Goal: Task Accomplishment & Management: Use online tool/utility

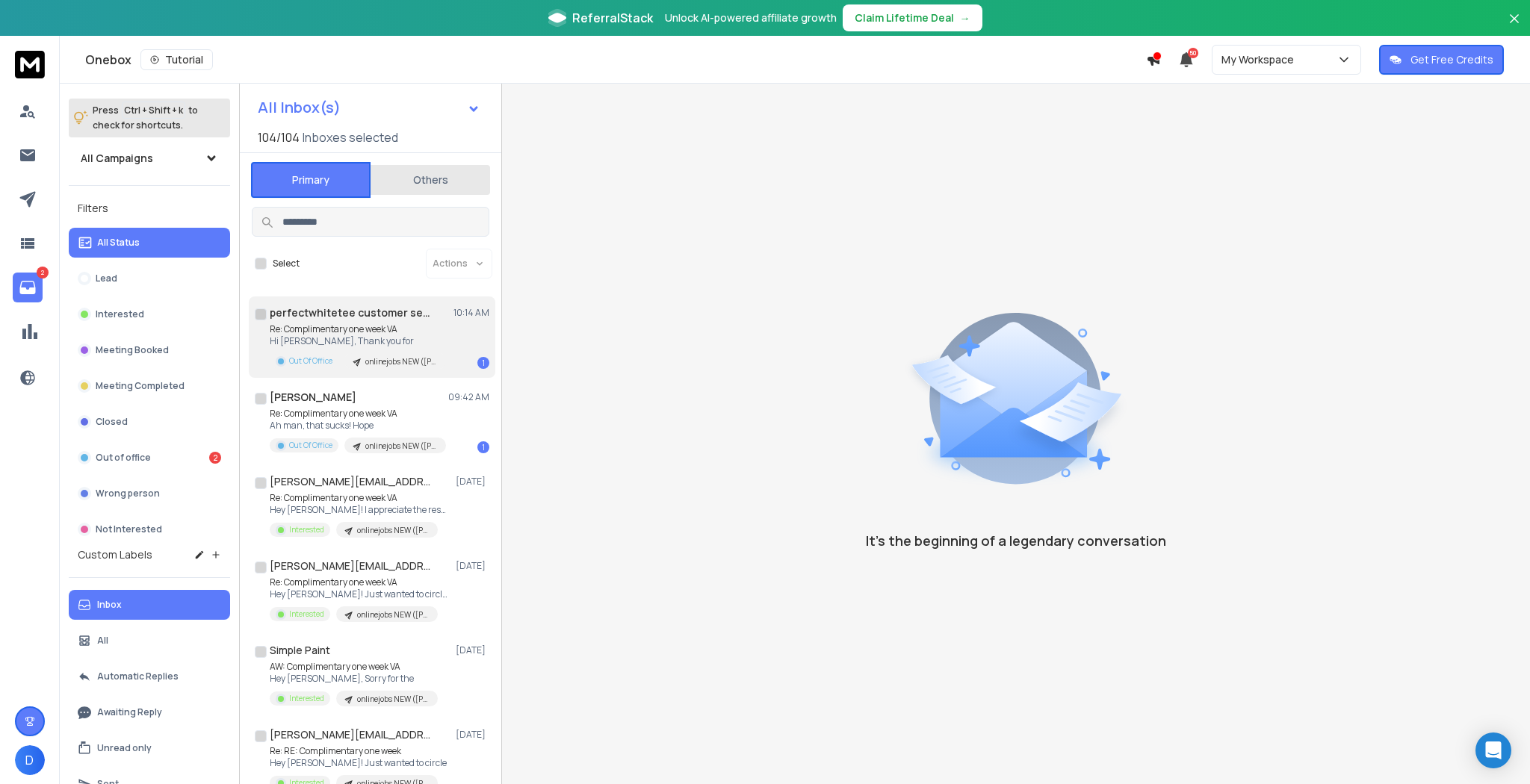
click at [261, 309] on button "button" at bounding box center [261, 314] width 12 height 12
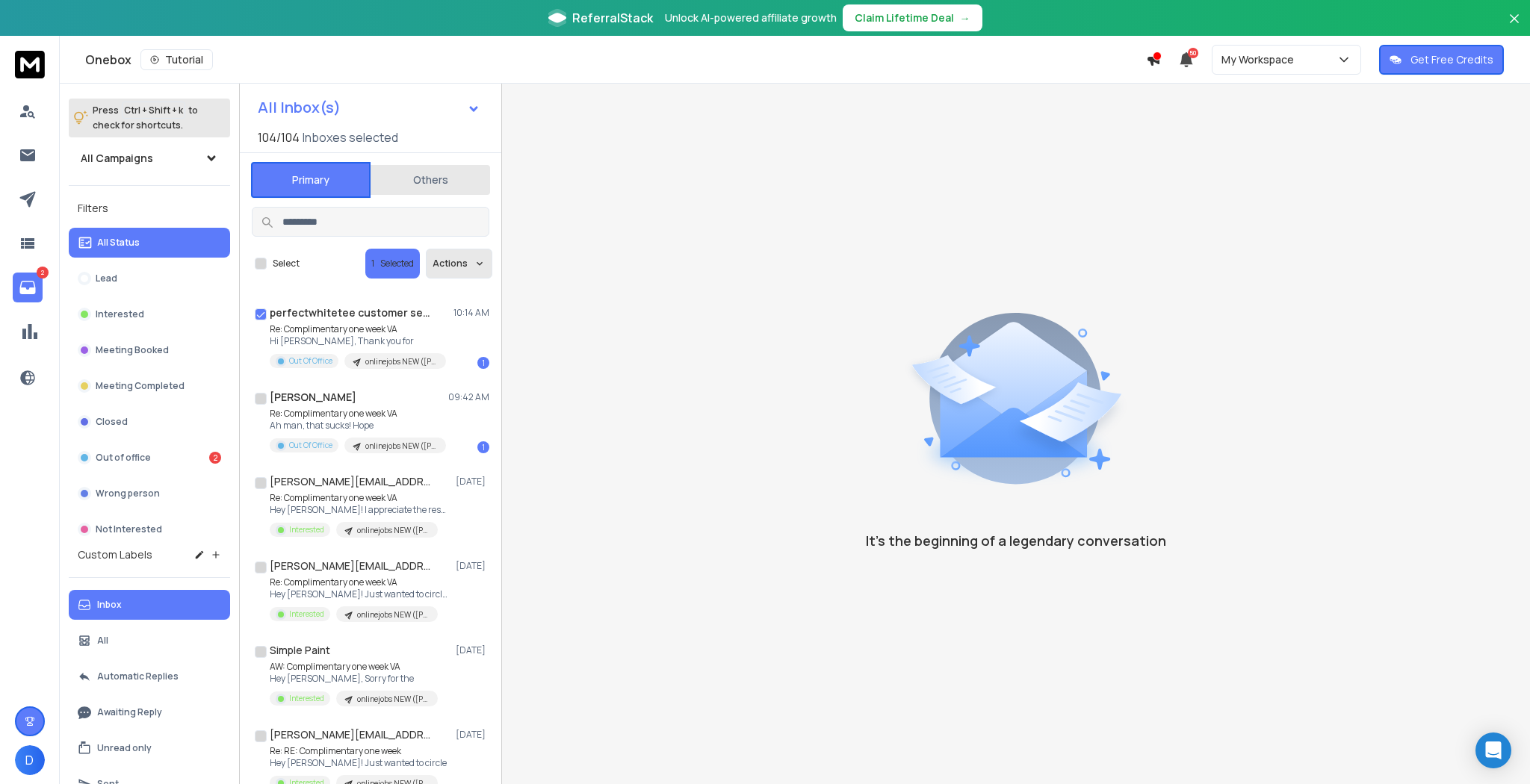
click at [443, 270] on button "Actions" at bounding box center [459, 263] width 67 height 30
click at [455, 386] on div "Archive email" at bounding box center [442, 393] width 84 height 15
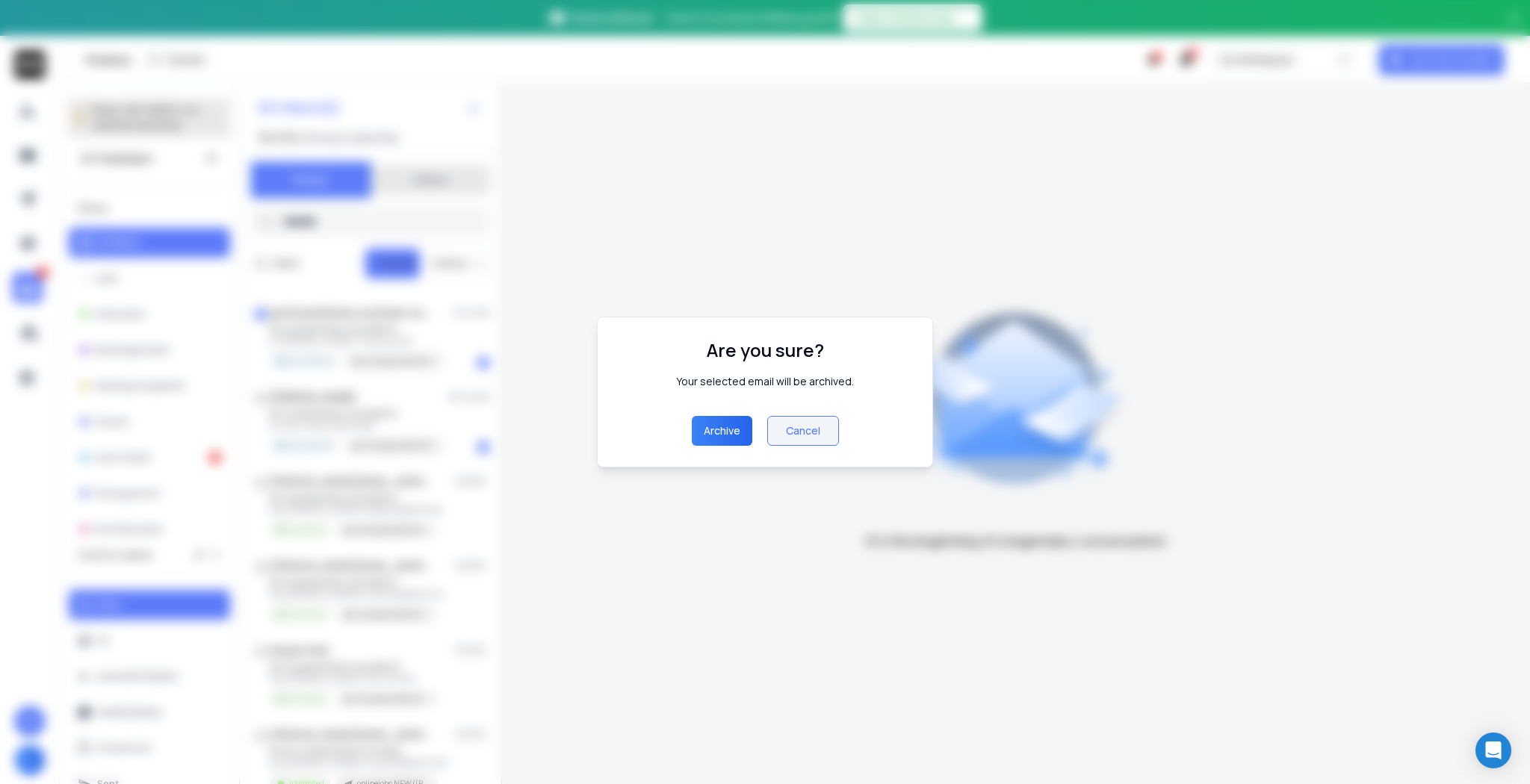
click at [729, 423] on button "archive" at bounding box center [722, 431] width 61 height 30
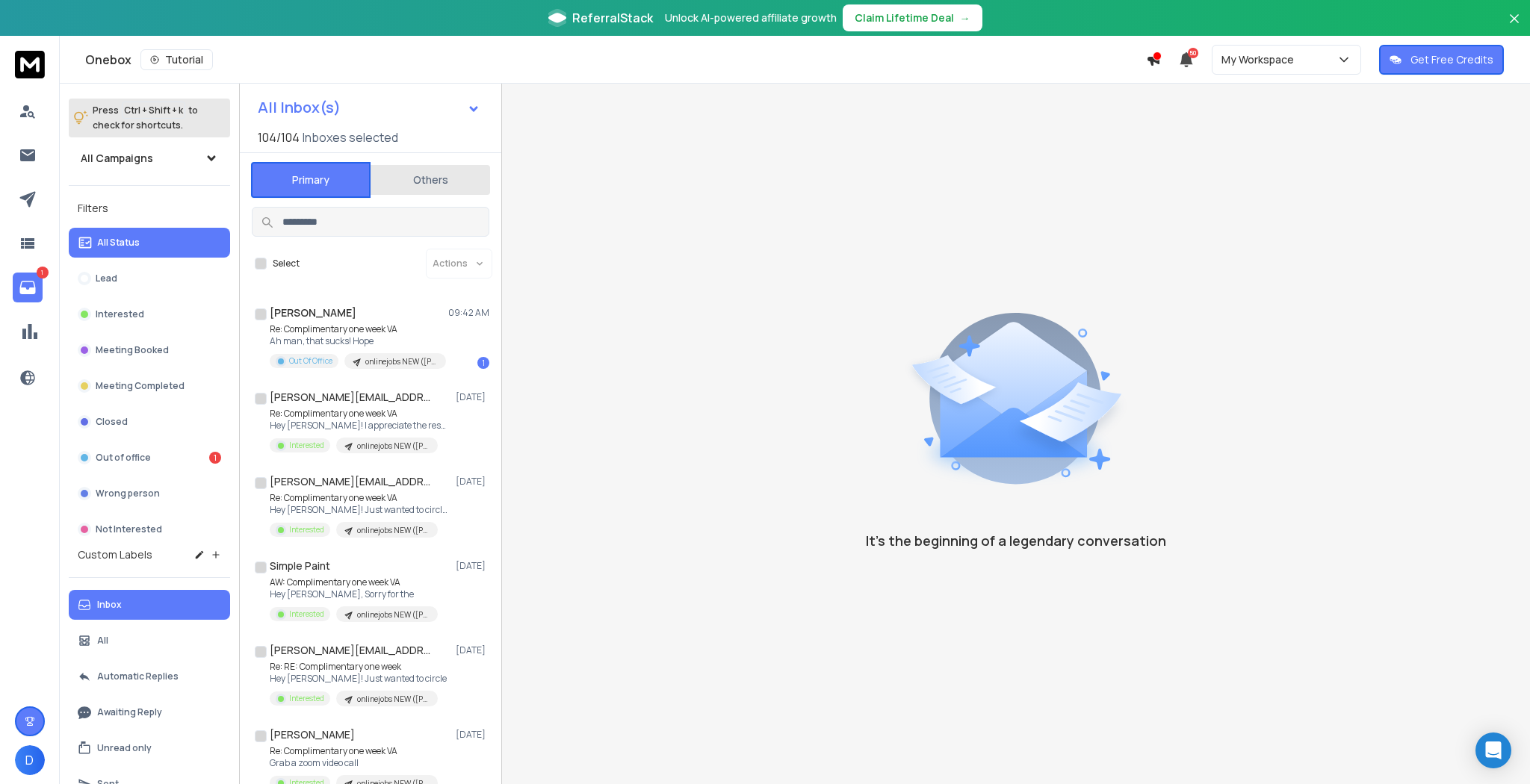
click at [373, 218] on input at bounding box center [370, 222] width 238 height 30
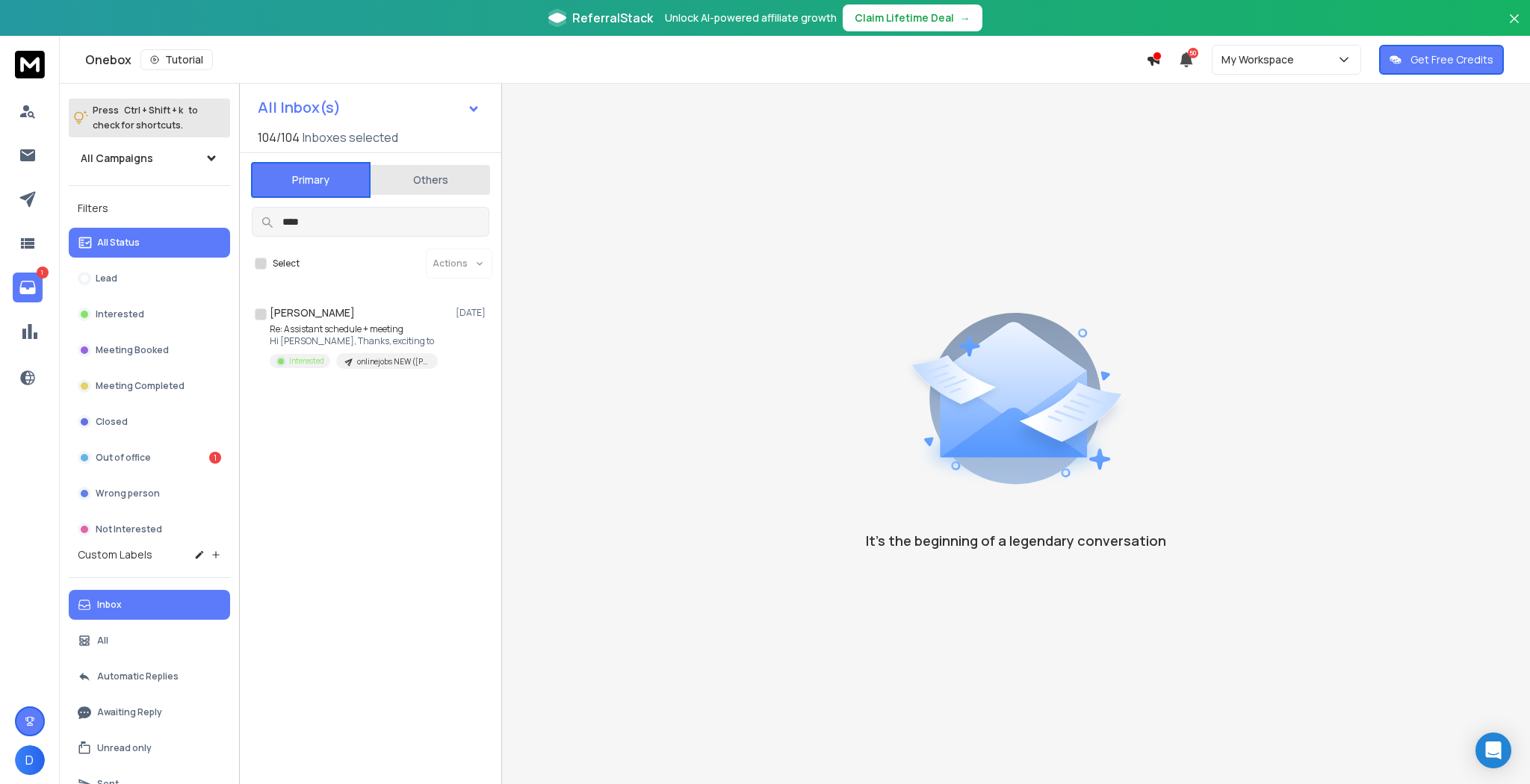
type input "****"
